Goal: Task Accomplishment & Management: Use online tool/utility

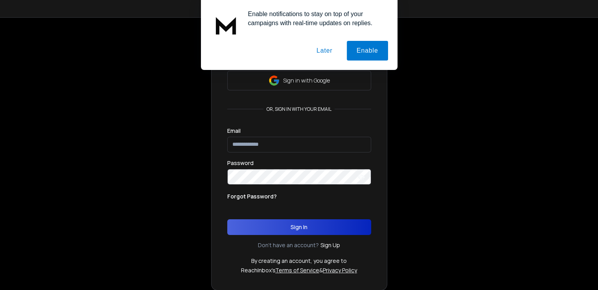
click at [251, 152] on input "email" at bounding box center [299, 145] width 144 height 16
type input "**********"
click at [298, 225] on button "Sign In" at bounding box center [299, 227] width 144 height 16
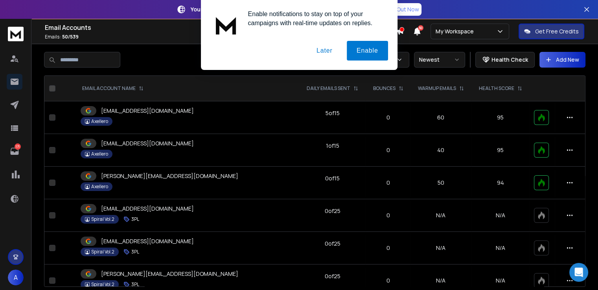
click at [460, 31] on div "Enable notifications to stay on top of your campaigns with real-time updates on…" at bounding box center [299, 35] width 598 height 70
click at [321, 53] on button "Later" at bounding box center [323, 51] width 35 height 20
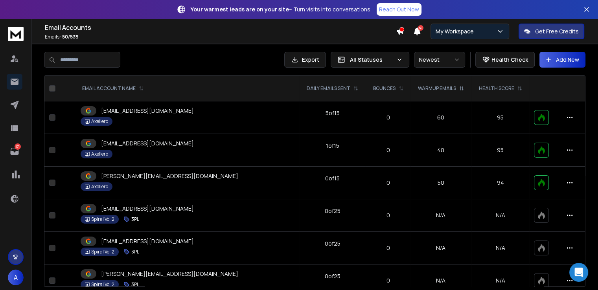
click at [477, 32] on p "My Workspace" at bounding box center [455, 31] width 41 height 8
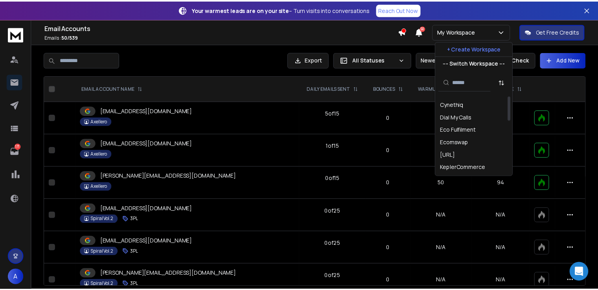
scroll to position [173, 0]
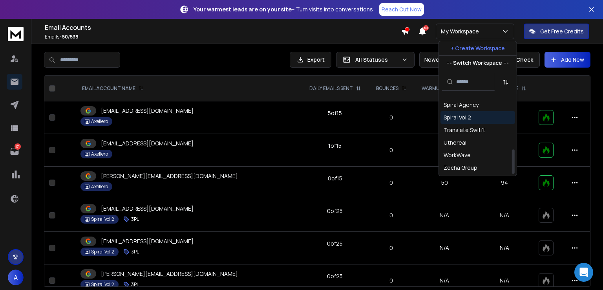
click at [468, 118] on div "Spiral Vol.2" at bounding box center [457, 118] width 27 height 8
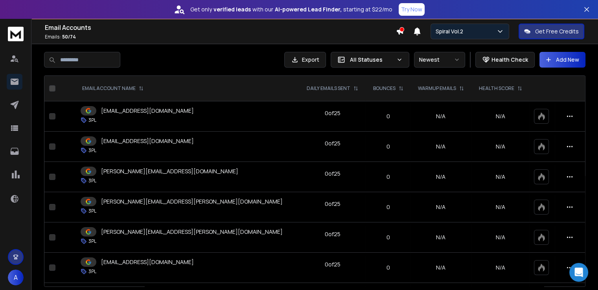
click at [457, 34] on button "Spiral Vol.2" at bounding box center [469, 32] width 79 height 16
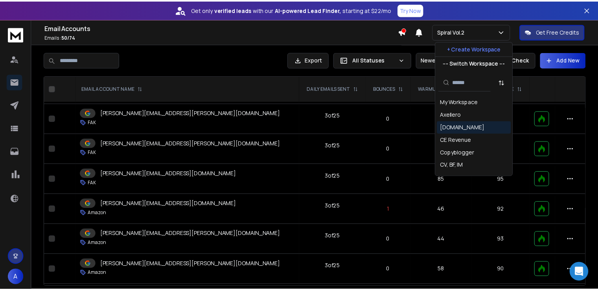
scroll to position [943, 0]
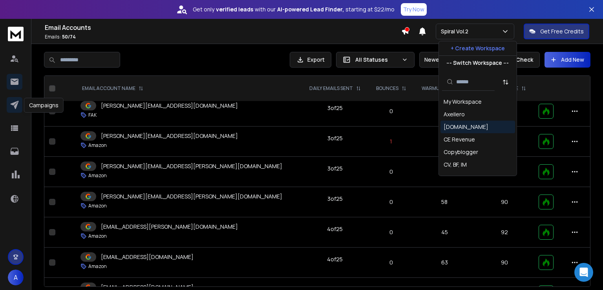
click at [16, 104] on icon at bounding box center [14, 105] width 8 height 8
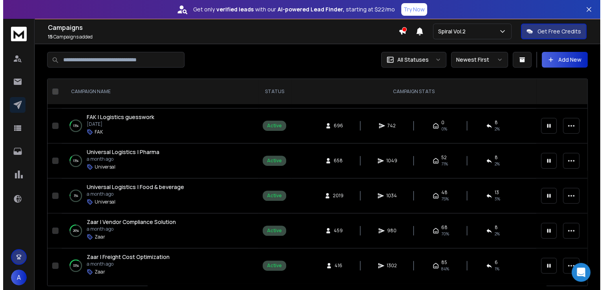
scroll to position [310, 0]
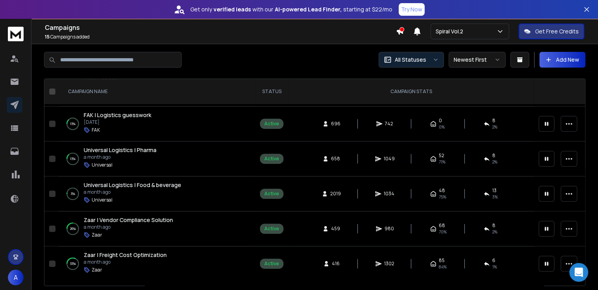
click at [406, 61] on p "All Statuses" at bounding box center [409, 60] width 31 height 8
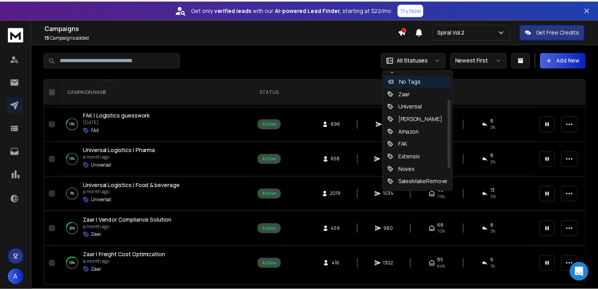
scroll to position [79, 0]
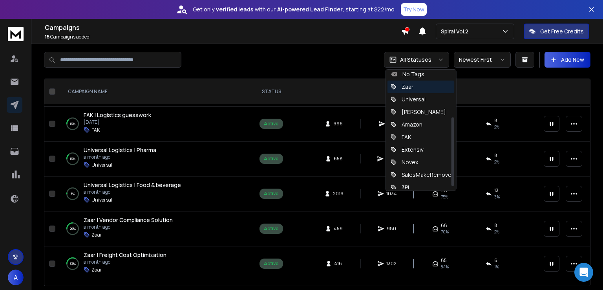
click at [406, 85] on div "Zaar" at bounding box center [402, 87] width 23 height 8
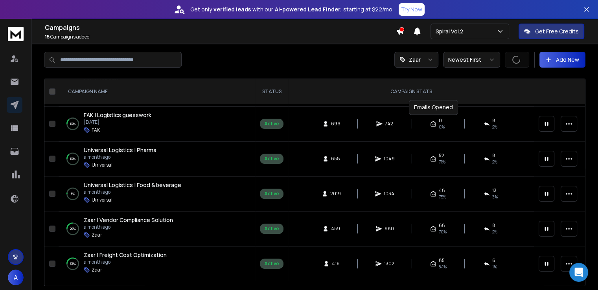
scroll to position [0, 0]
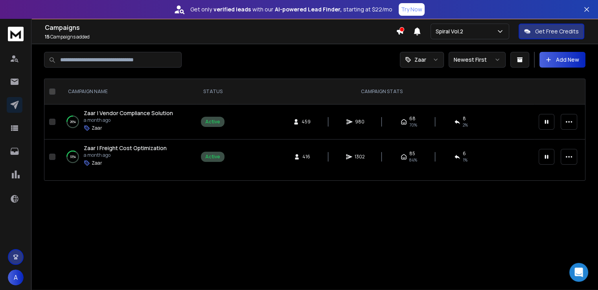
click at [121, 121] on p "a month ago" at bounding box center [128, 120] width 89 height 6
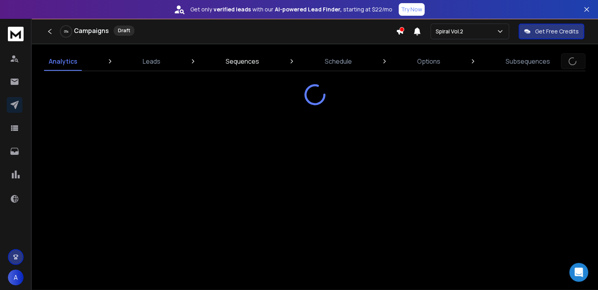
click at [246, 62] on p "Sequences" at bounding box center [241, 61] width 33 height 9
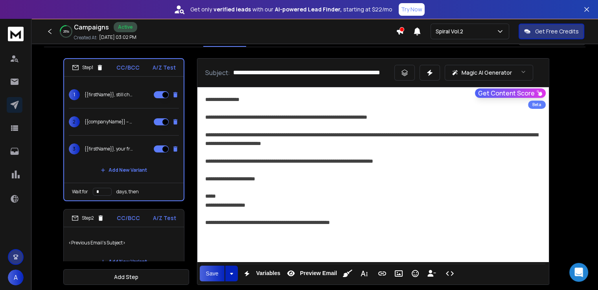
scroll to position [39, 0]
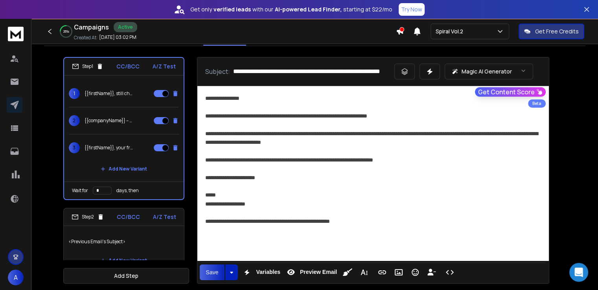
click at [114, 122] on p "{{companyName}} – how vendors might be hurting your freight budget" at bounding box center [109, 120] width 50 height 6
type input "**********"
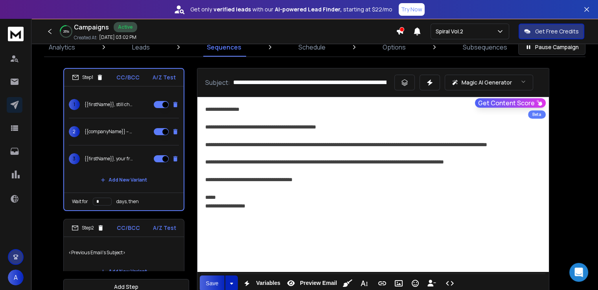
scroll to position [4, 0]
